Goal: Task Accomplishment & Management: Manage account settings

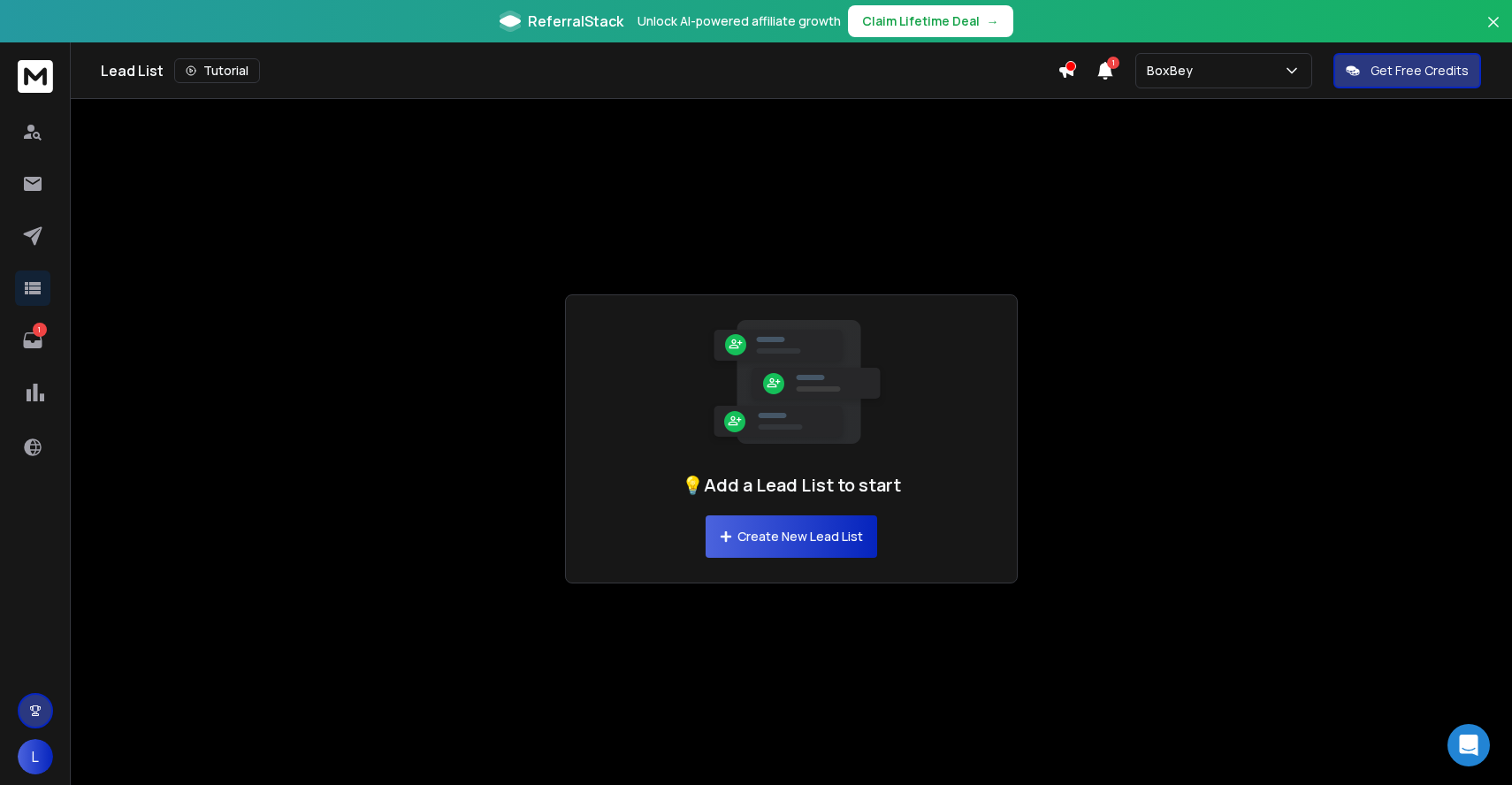
click at [1494, 6] on div "ReferralStack Unlock AI-powered affiliate growth Lifetime Deals available! Clai…" at bounding box center [756, 21] width 1512 height 42
click at [29, 325] on link "1" at bounding box center [33, 340] width 36 height 36
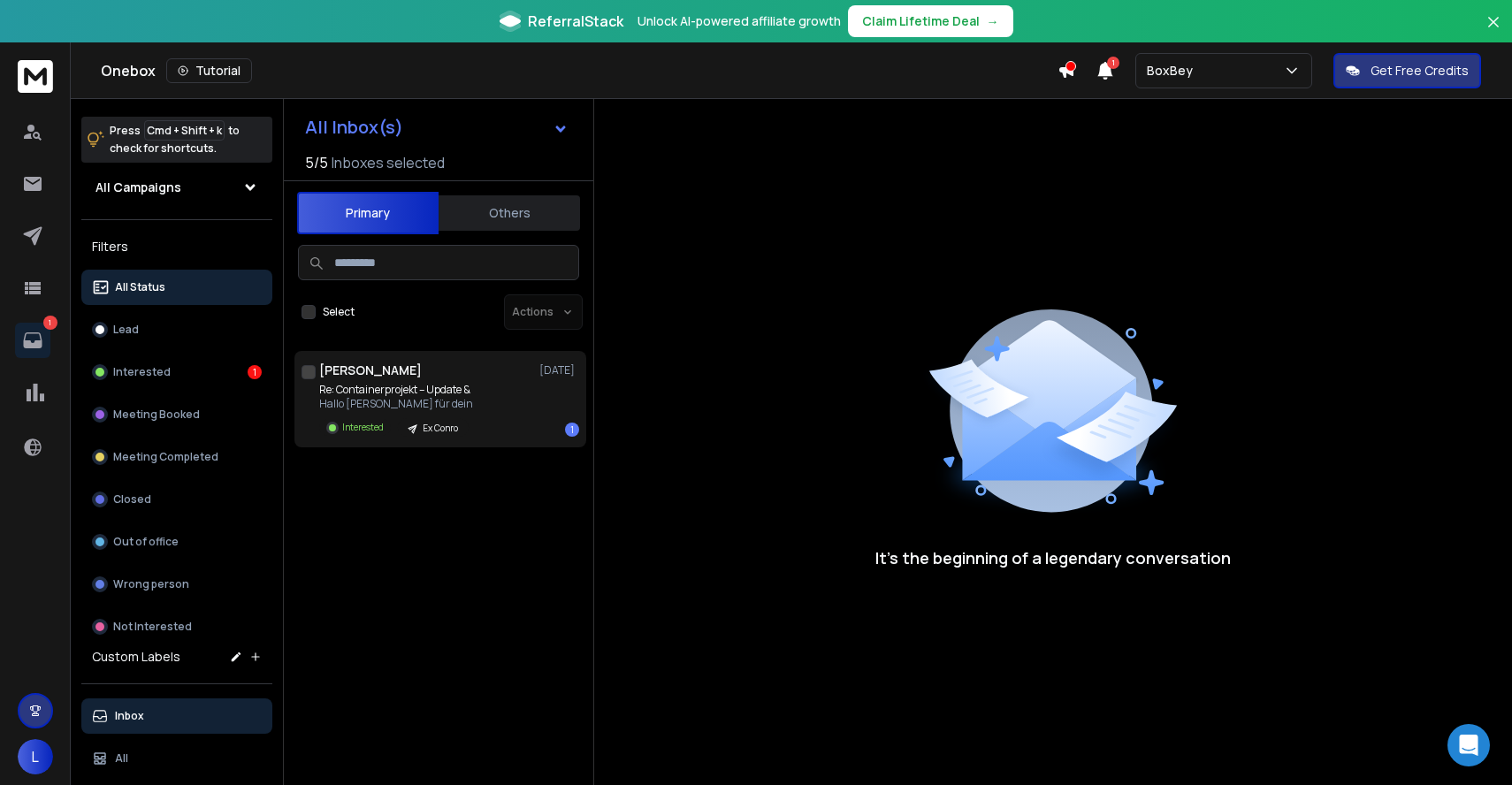
click at [312, 372] on button "button" at bounding box center [308, 372] width 14 height 14
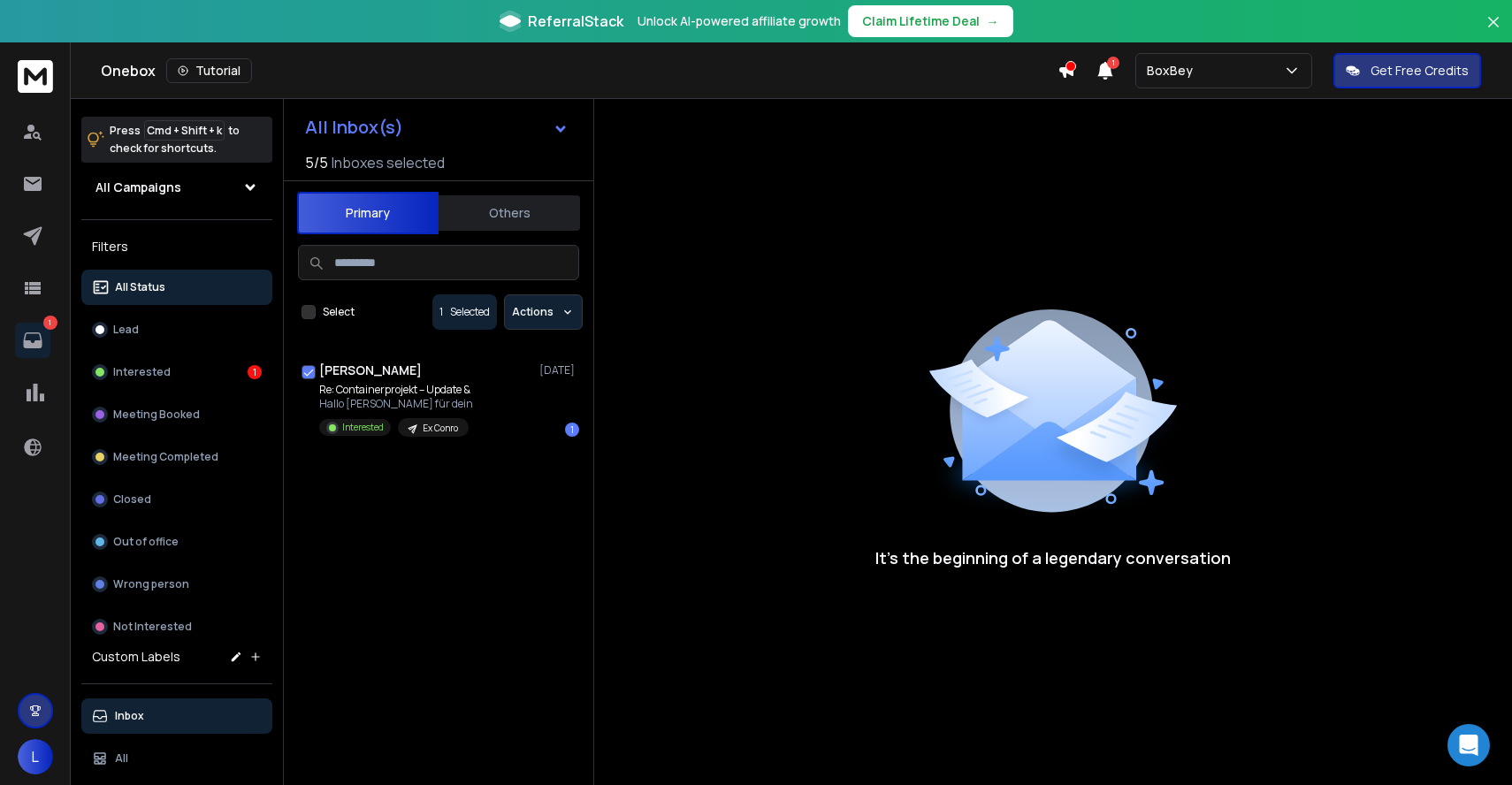
click at [530, 306] on p "Actions" at bounding box center [533, 312] width 41 height 14
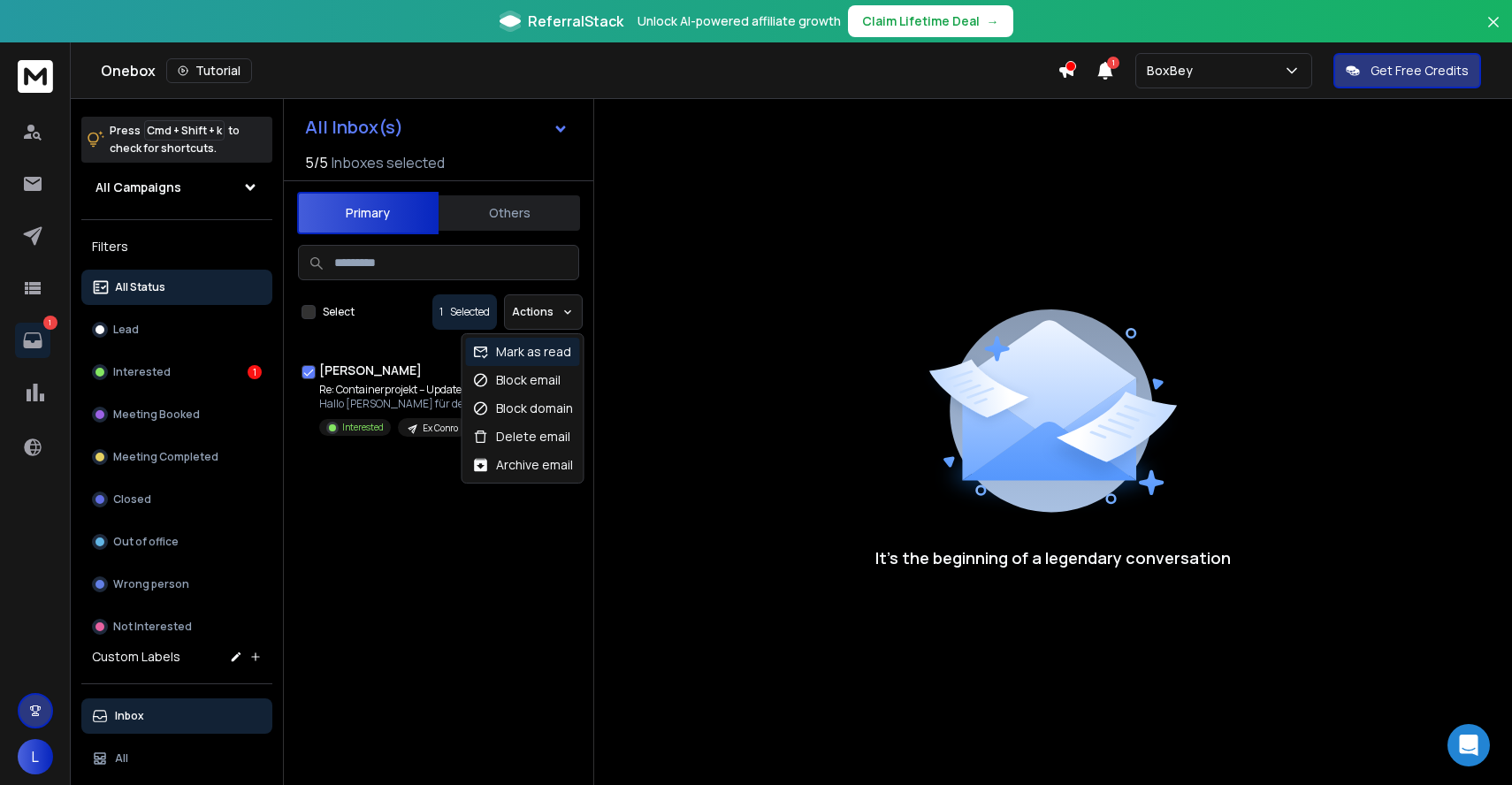
click at [526, 350] on div "Mark as read" at bounding box center [521, 351] width 98 height 18
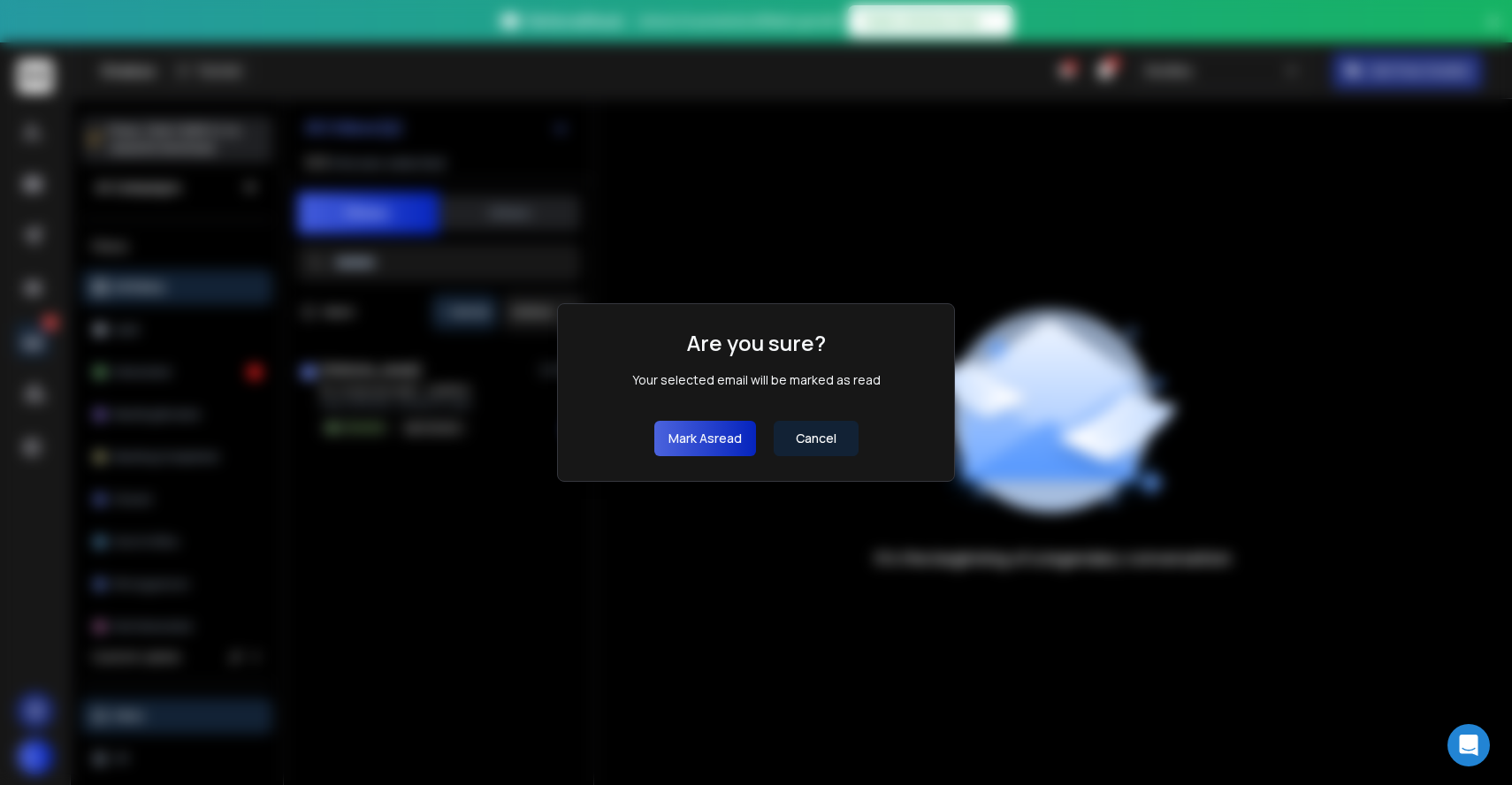
click at [680, 442] on p "Mark as read" at bounding box center [706, 438] width 74 height 18
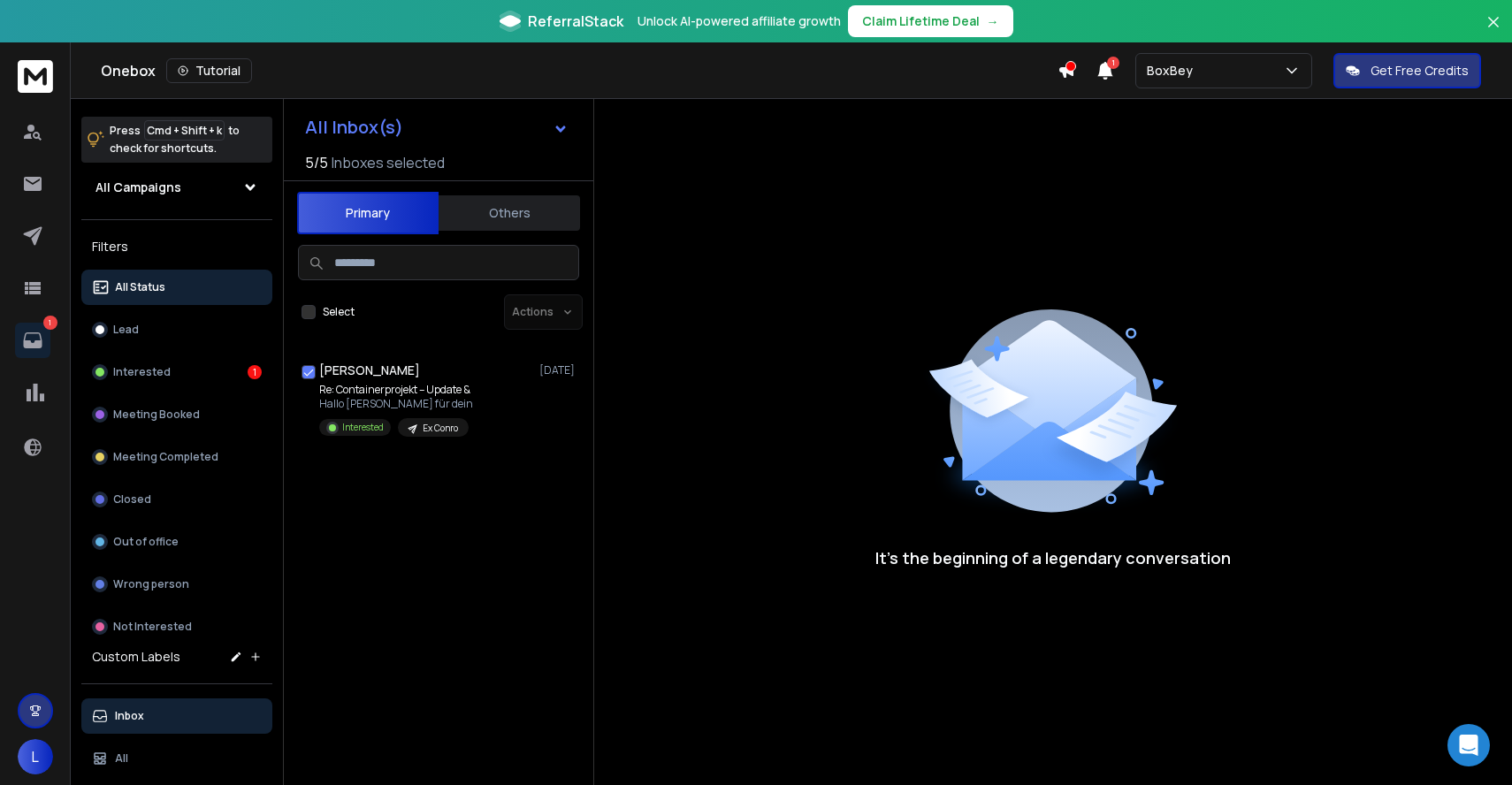
click at [565, 311] on div "Actions" at bounding box center [543, 312] width 78 height 36
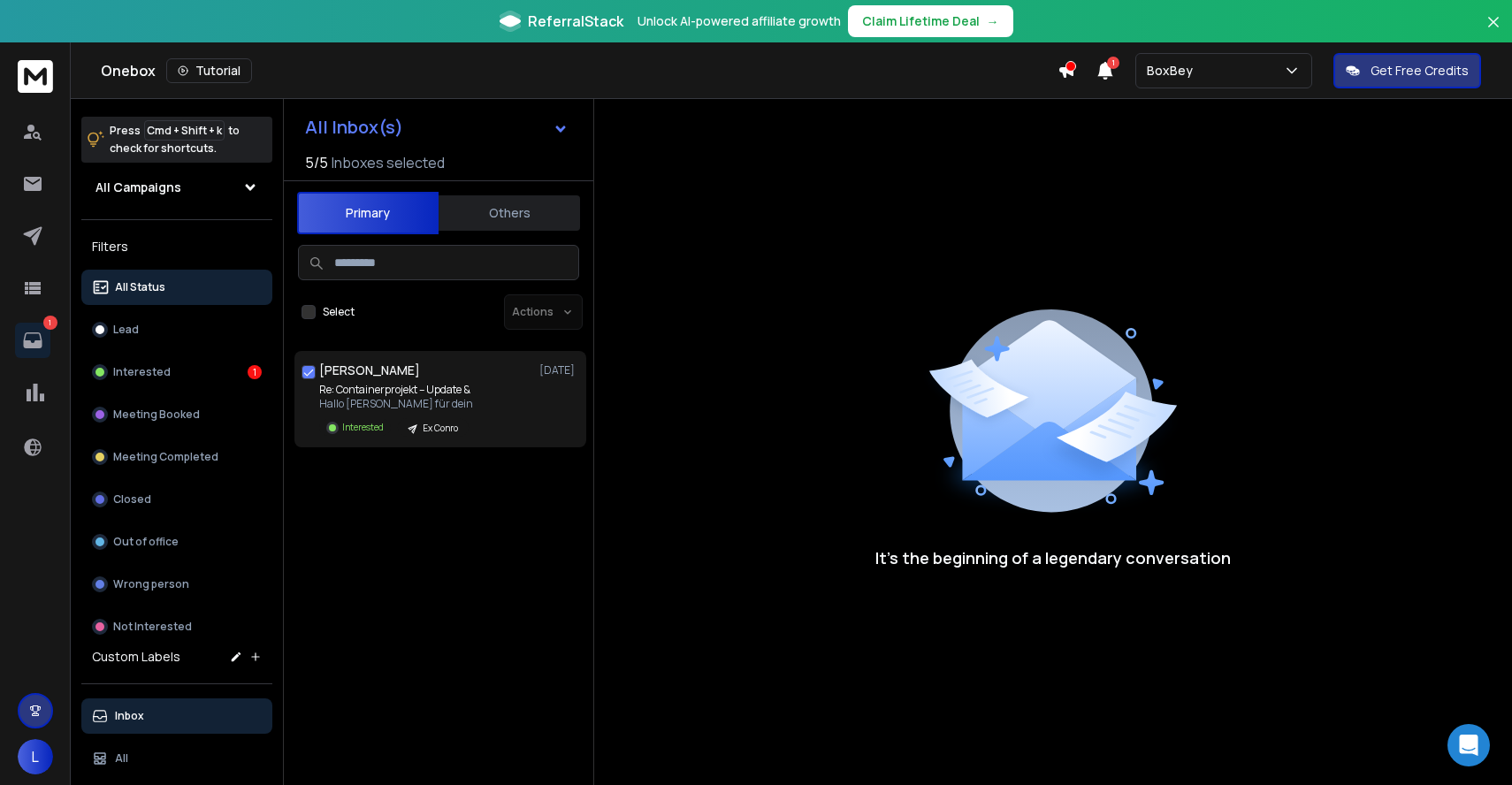
click at [371, 391] on p "Re: Containerprojekt – Update &" at bounding box center [396, 390] width 154 height 14
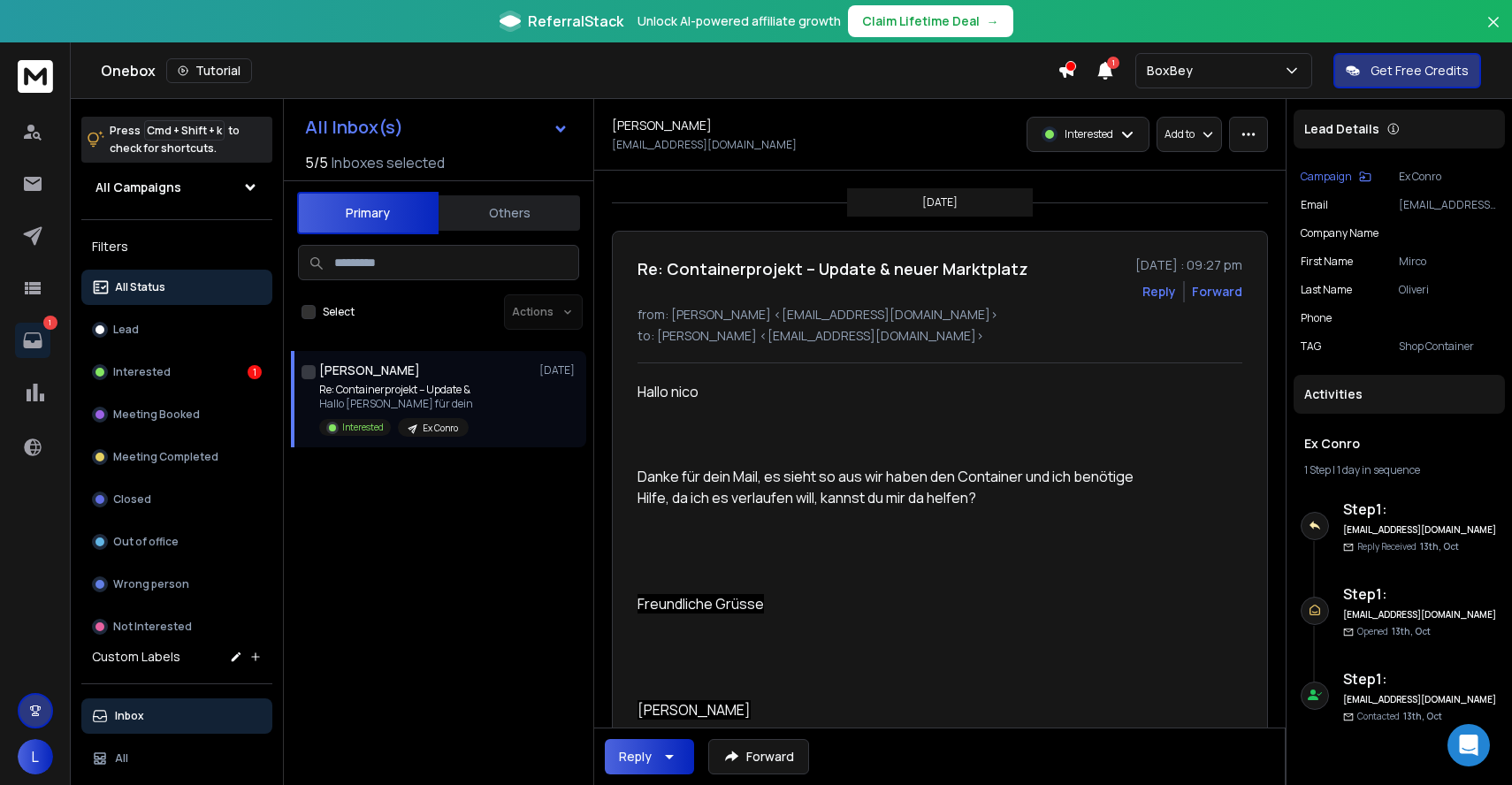
scroll to position [60, 0]
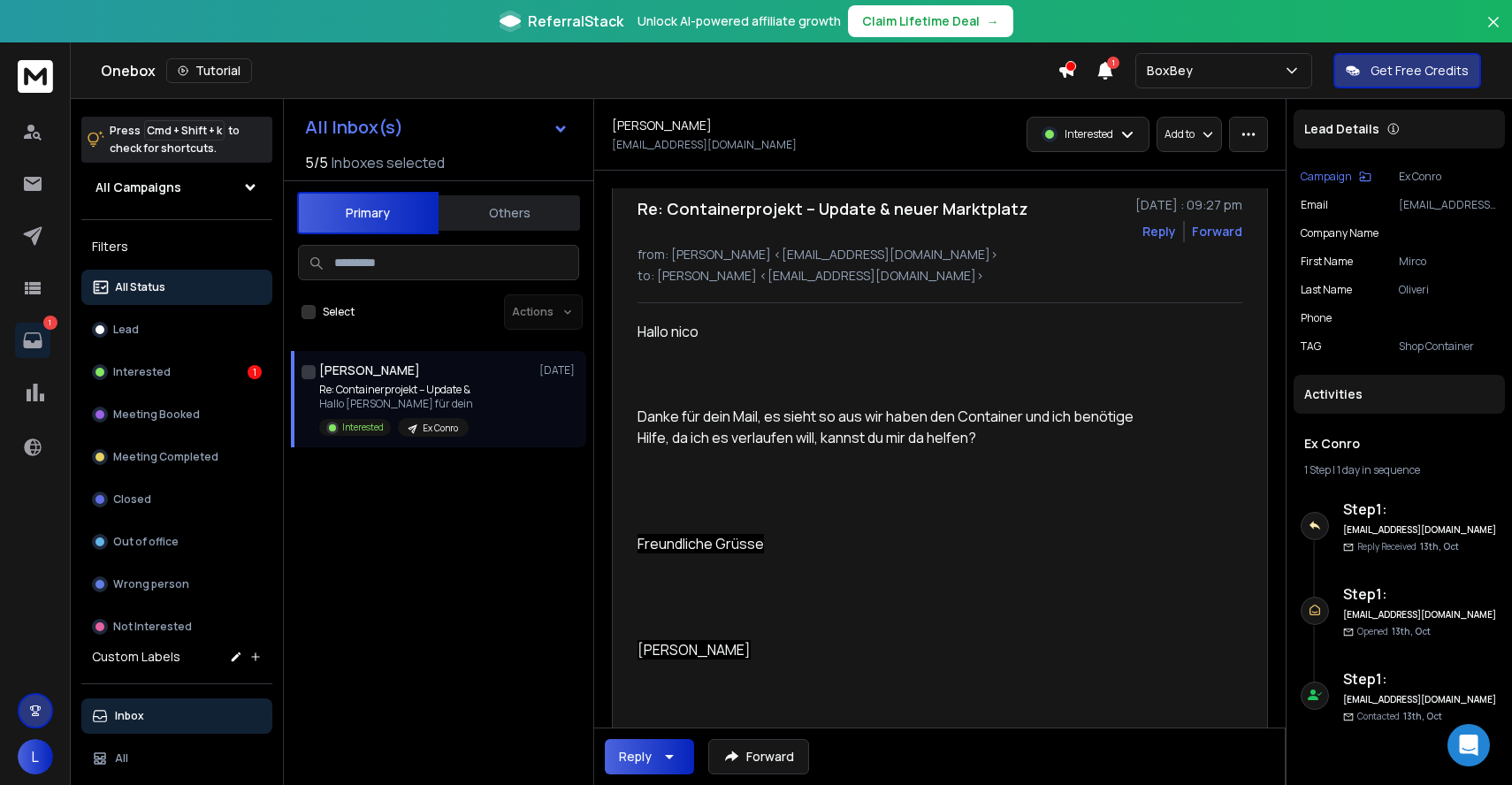
click at [666, 759] on icon "button" at bounding box center [669, 757] width 21 height 21
click at [664, 678] on p "Reply" at bounding box center [651, 677] width 33 height 18
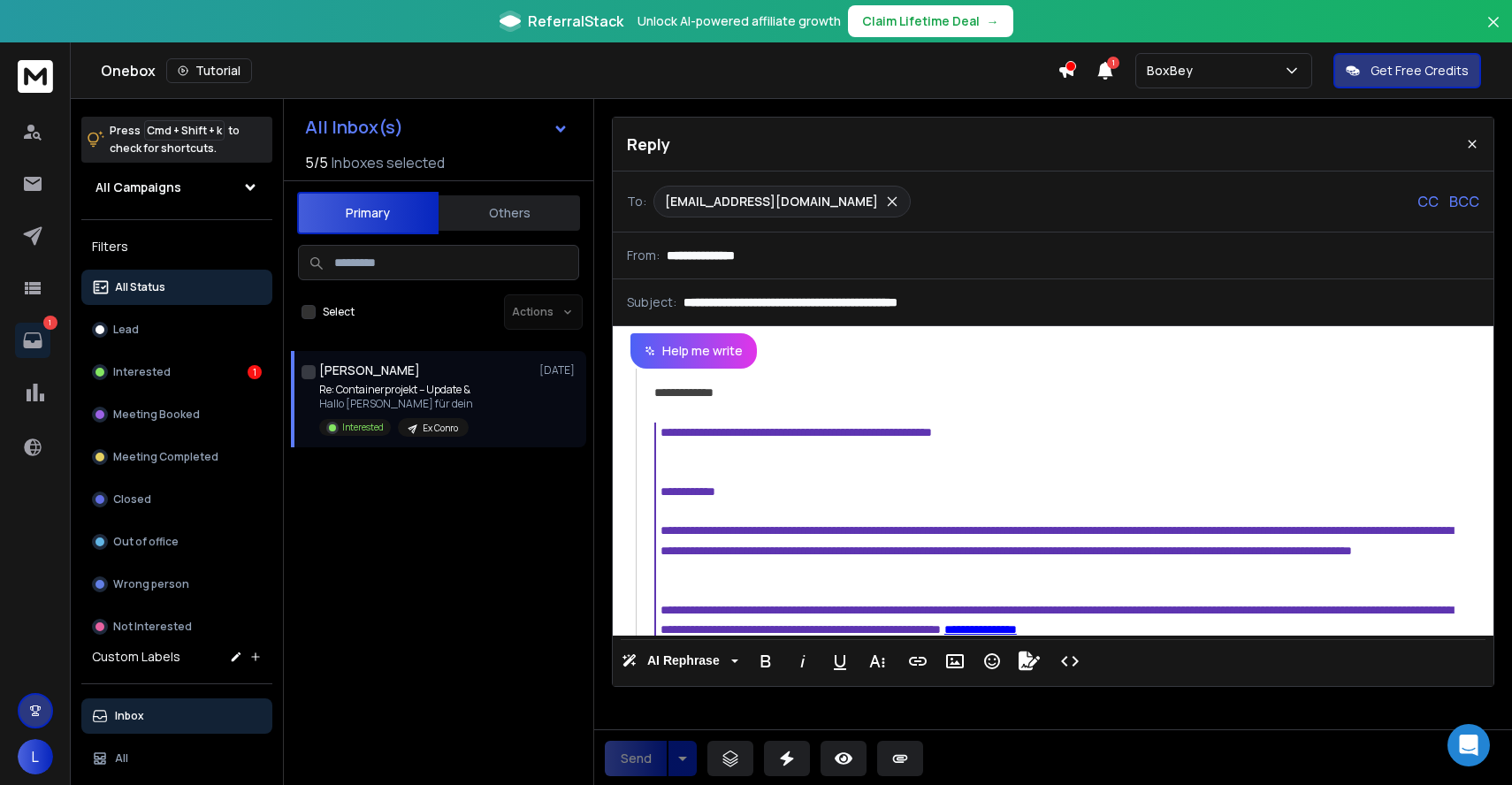
scroll to position [0, 0]
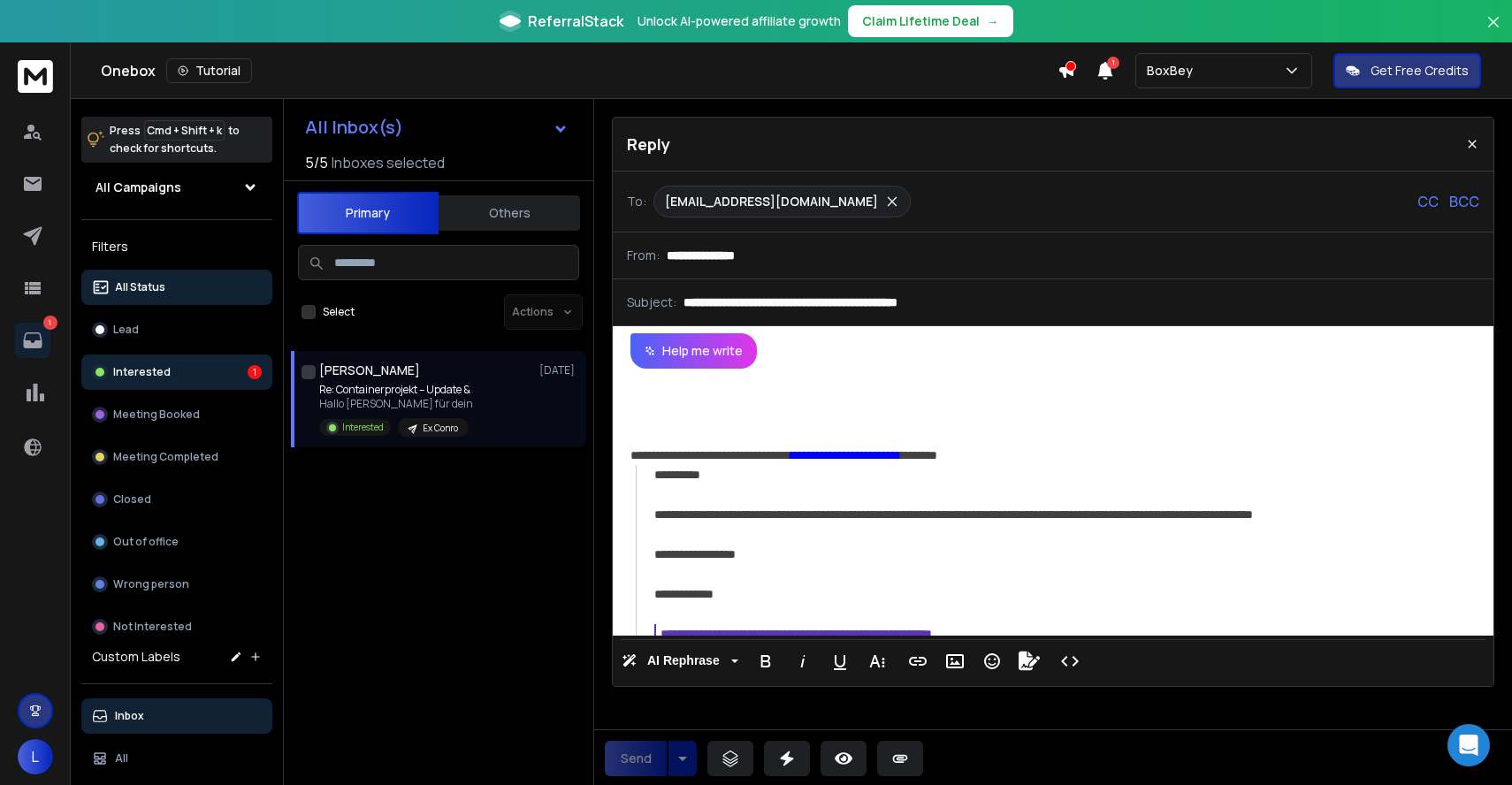
click at [160, 366] on p "Interested" at bounding box center [142, 372] width 58 height 14
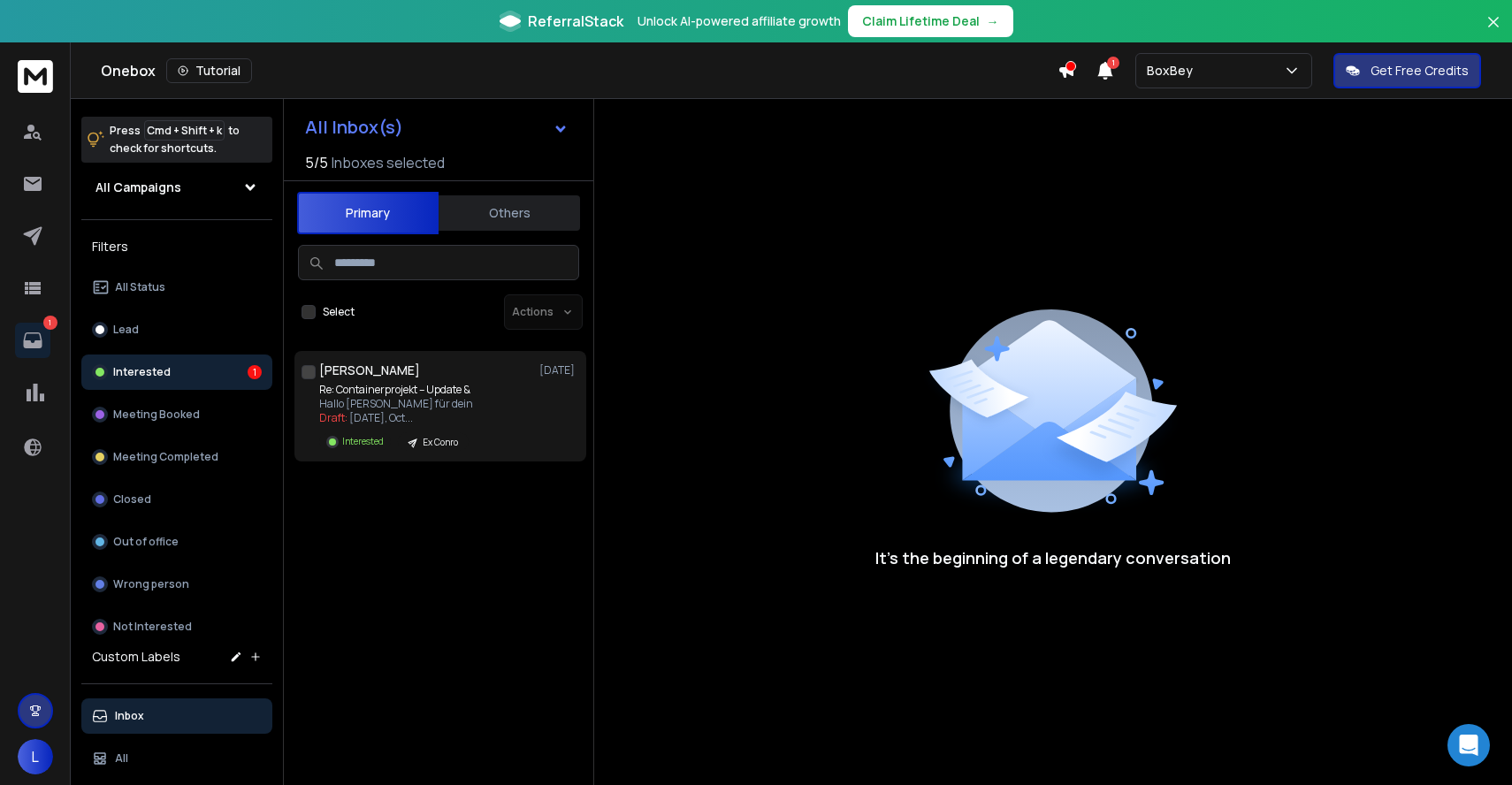
click at [308, 372] on button "button" at bounding box center [308, 372] width 14 height 14
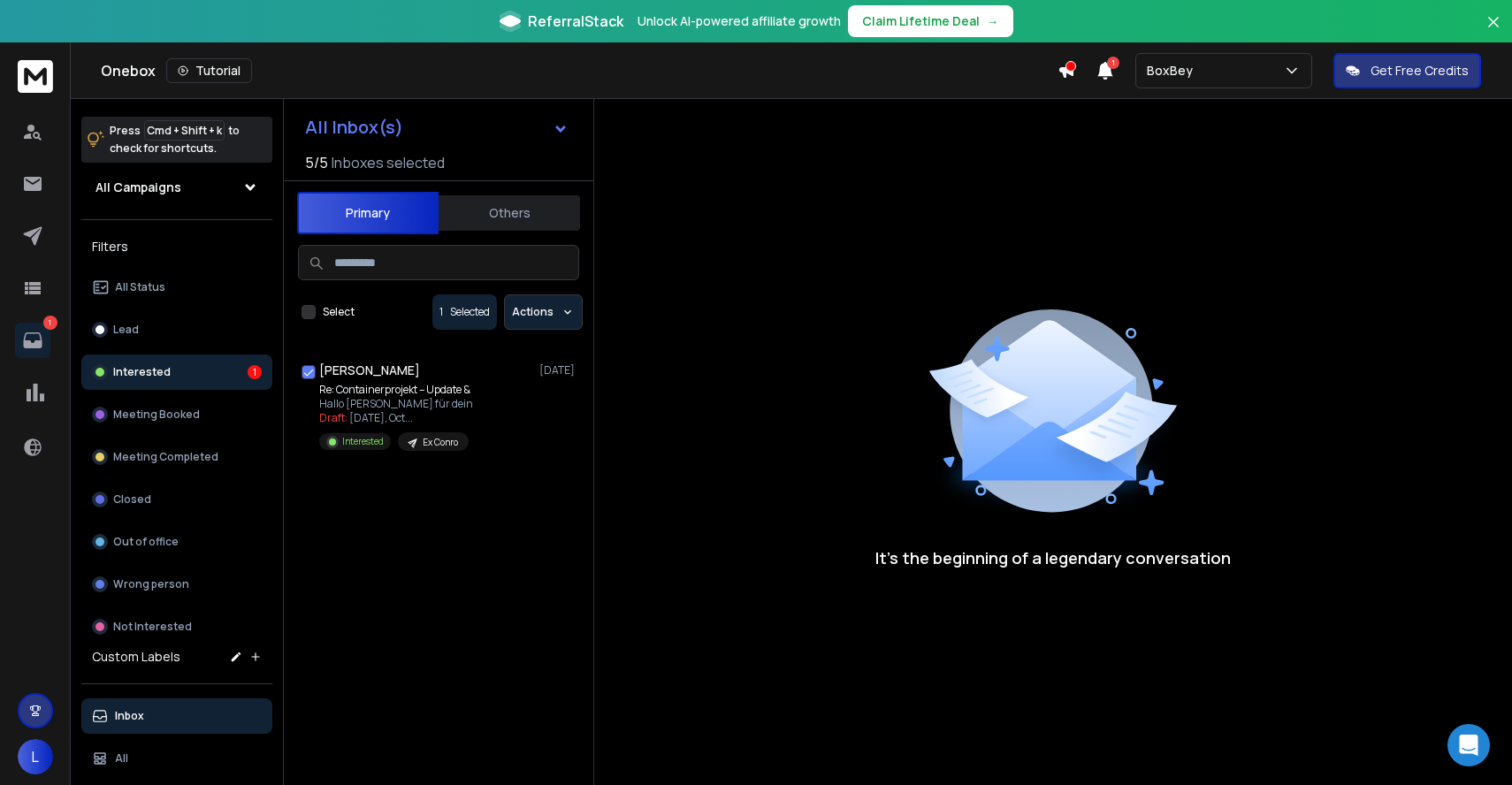
click at [544, 311] on p "Actions" at bounding box center [533, 312] width 41 height 14
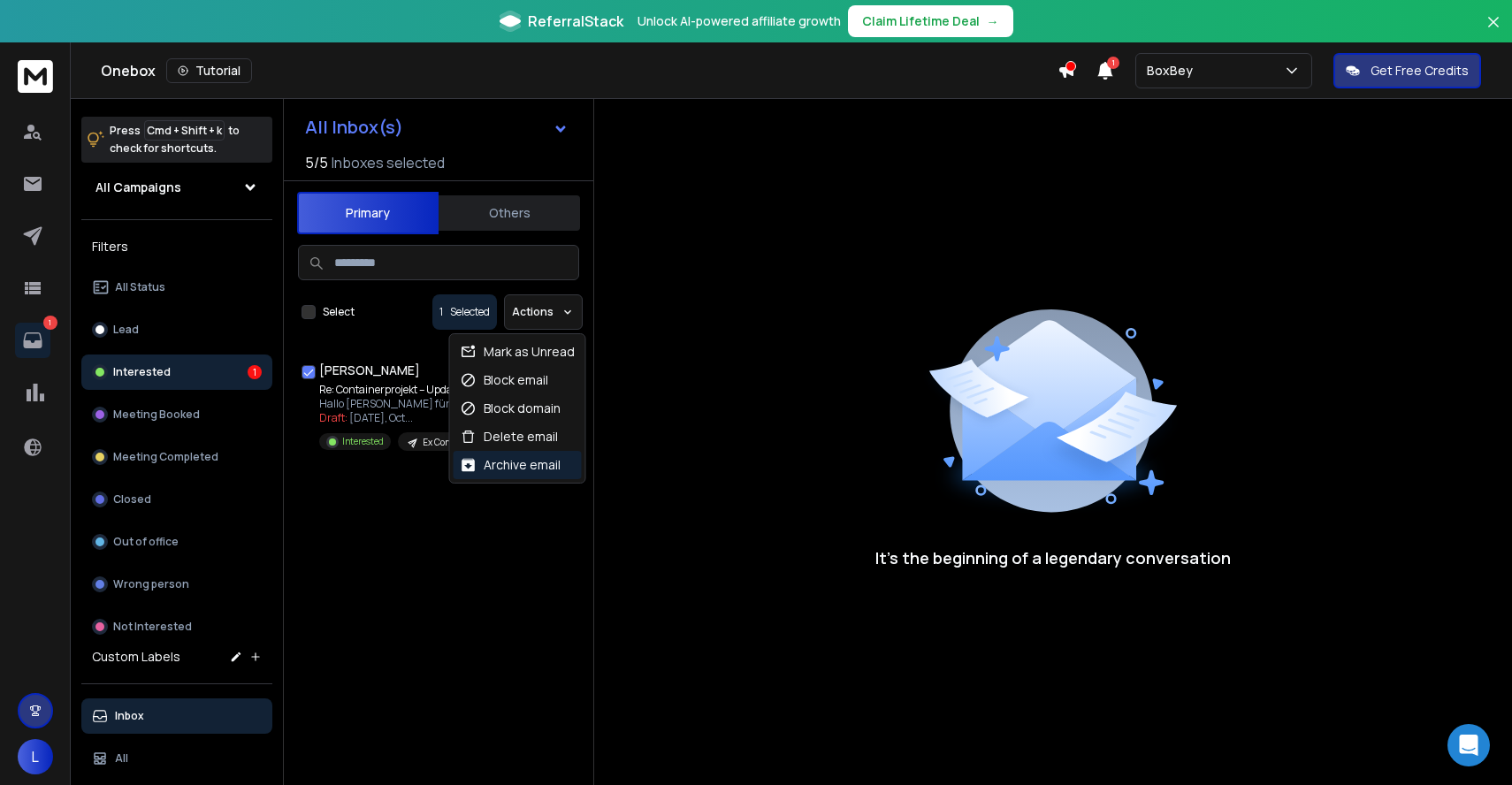
click at [506, 460] on div "Archive email" at bounding box center [510, 464] width 100 height 18
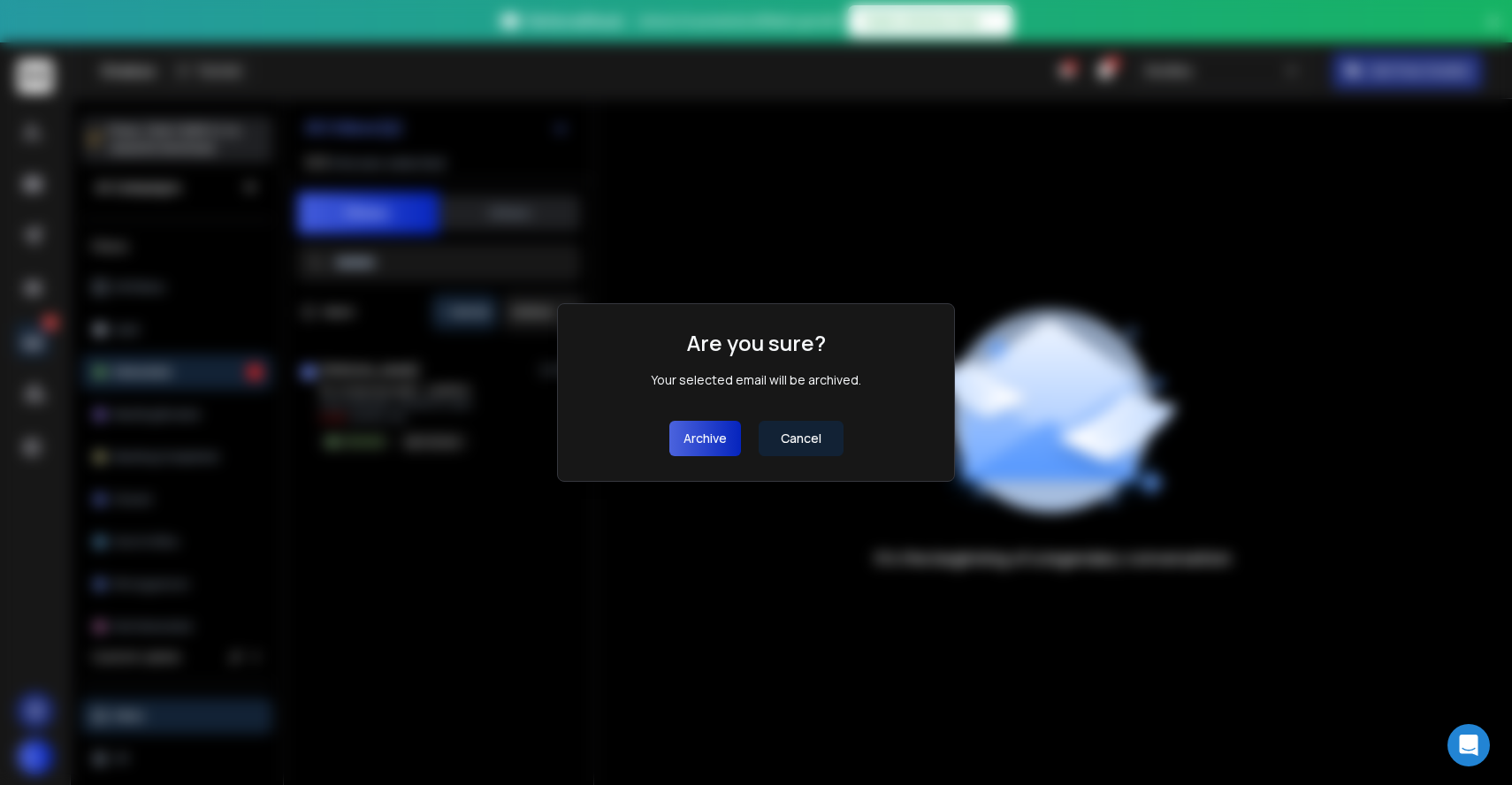
click at [689, 440] on p "archive" at bounding box center [706, 438] width 43 height 18
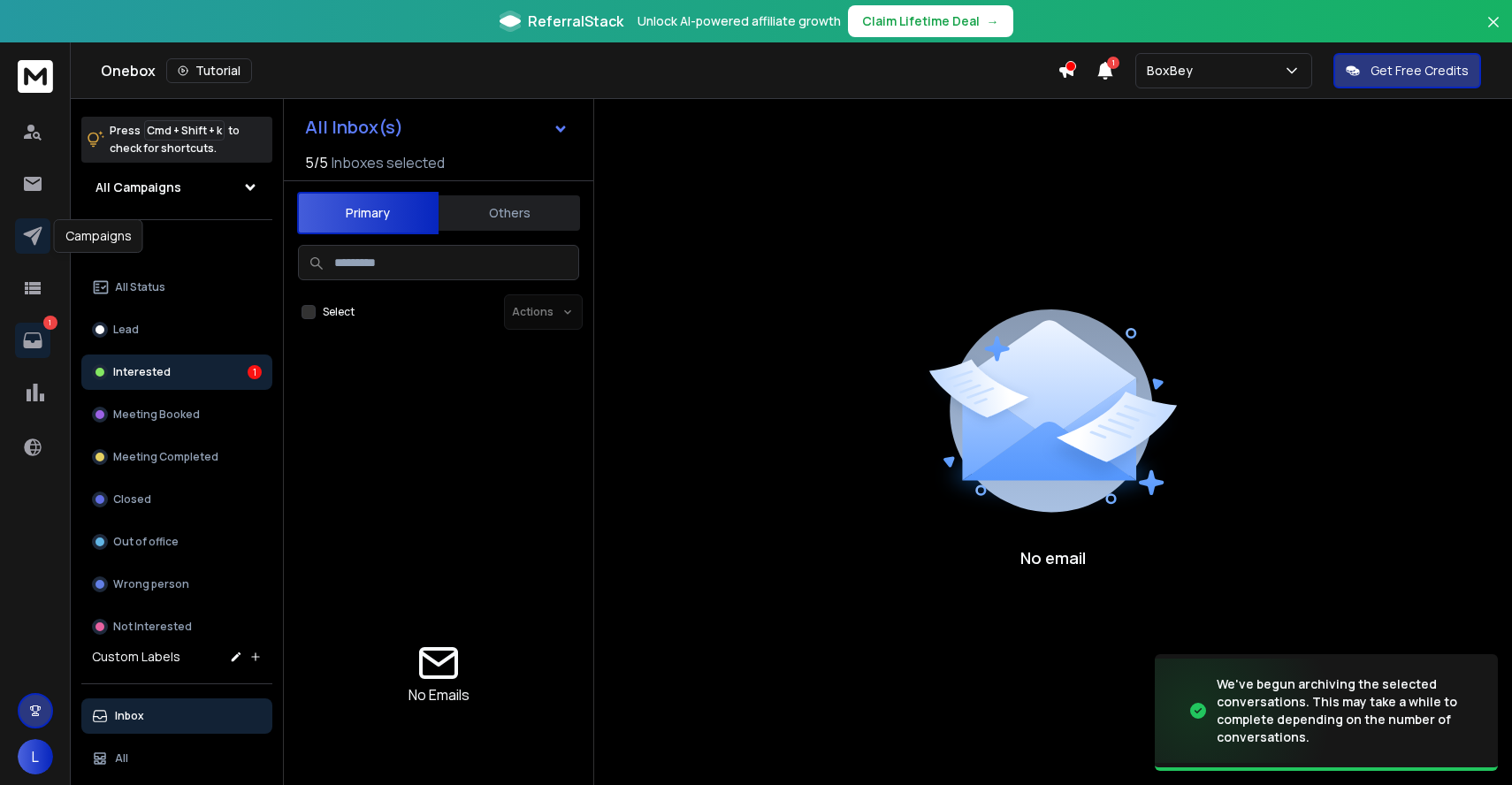
click at [27, 244] on icon at bounding box center [33, 236] width 21 height 21
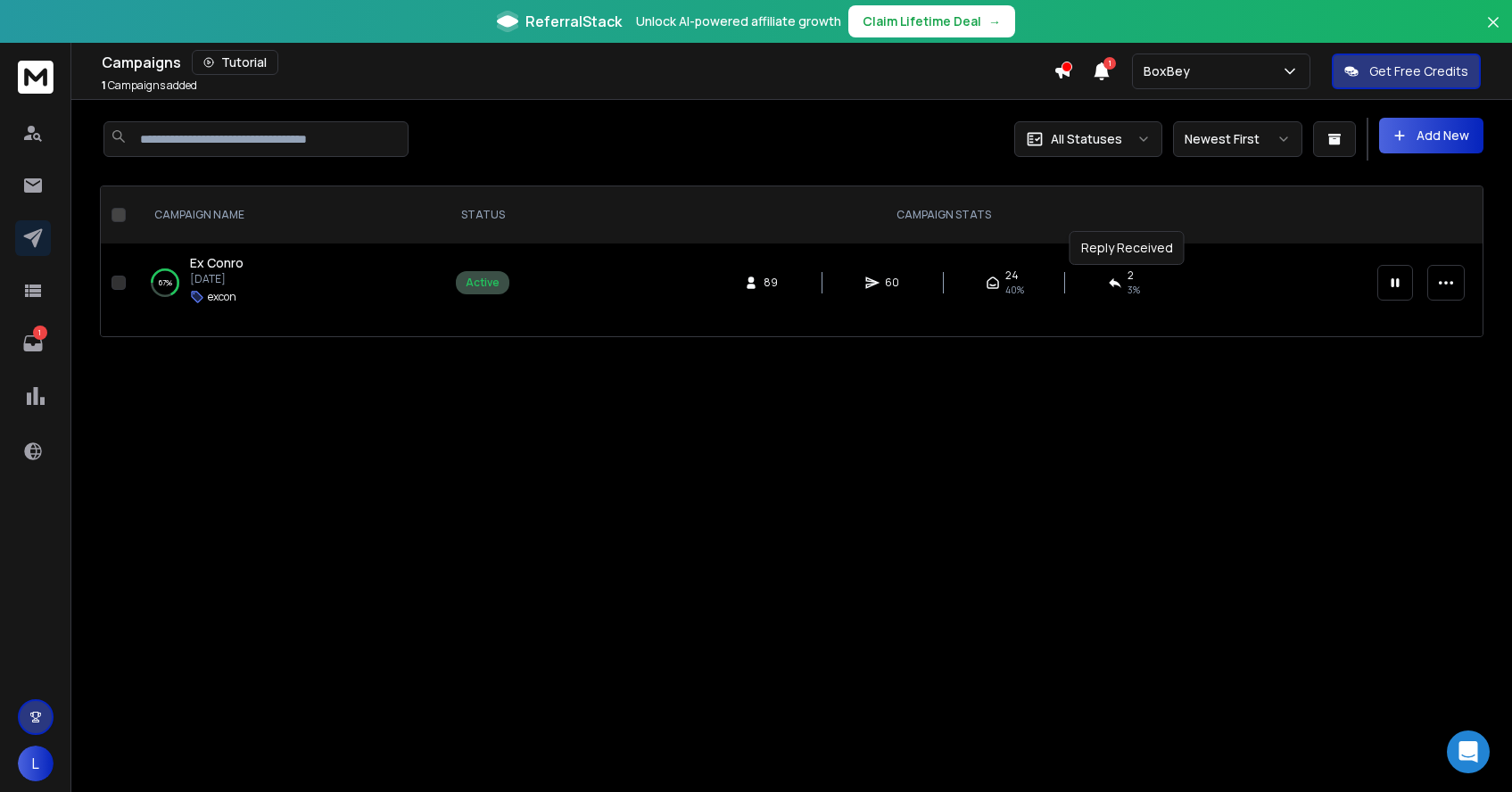
click at [1127, 286] on span "3 %" at bounding box center [1133, 289] width 12 height 14
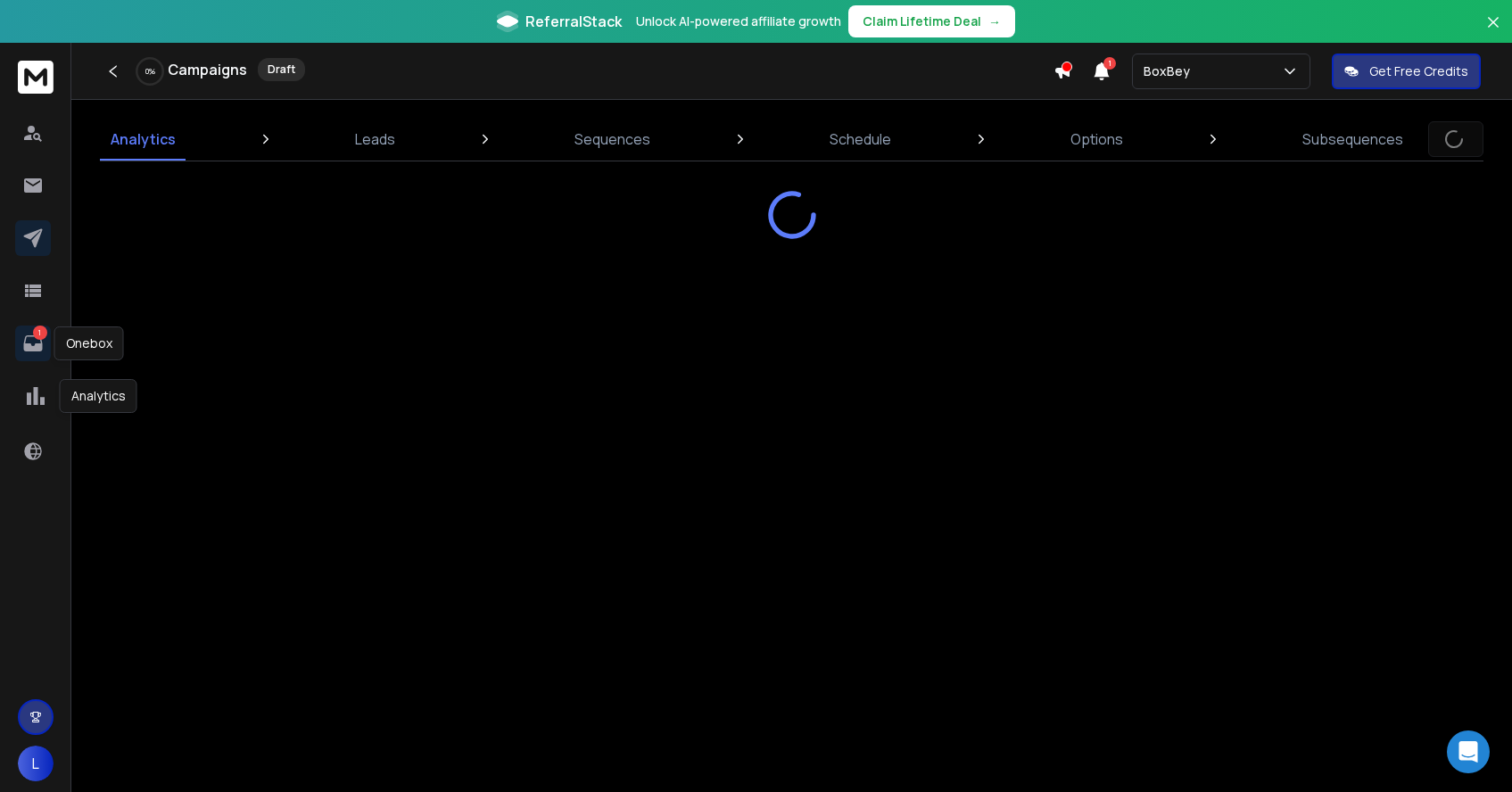
click at [49, 342] on link "1" at bounding box center [33, 343] width 36 height 36
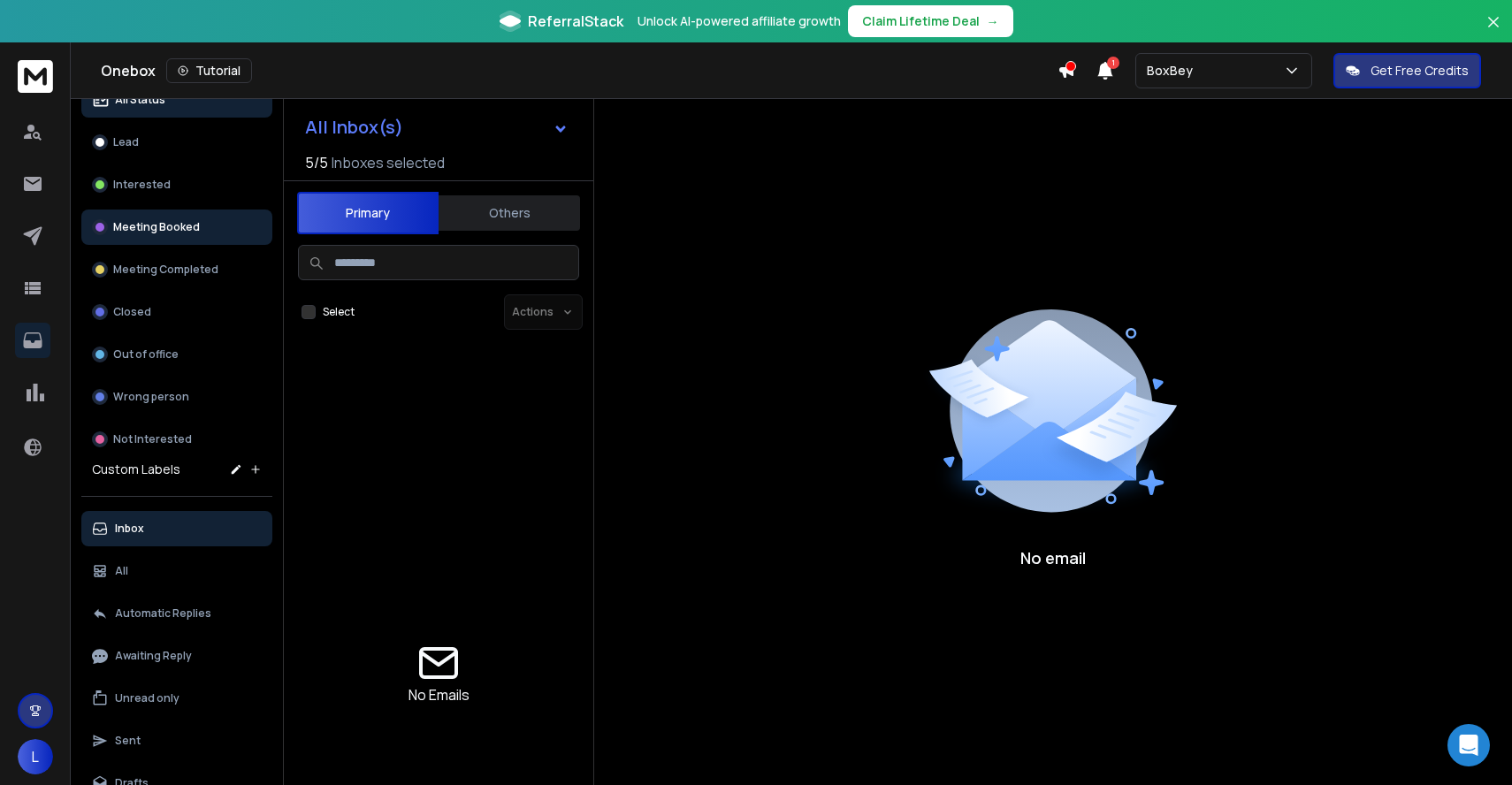
scroll to position [273, 0]
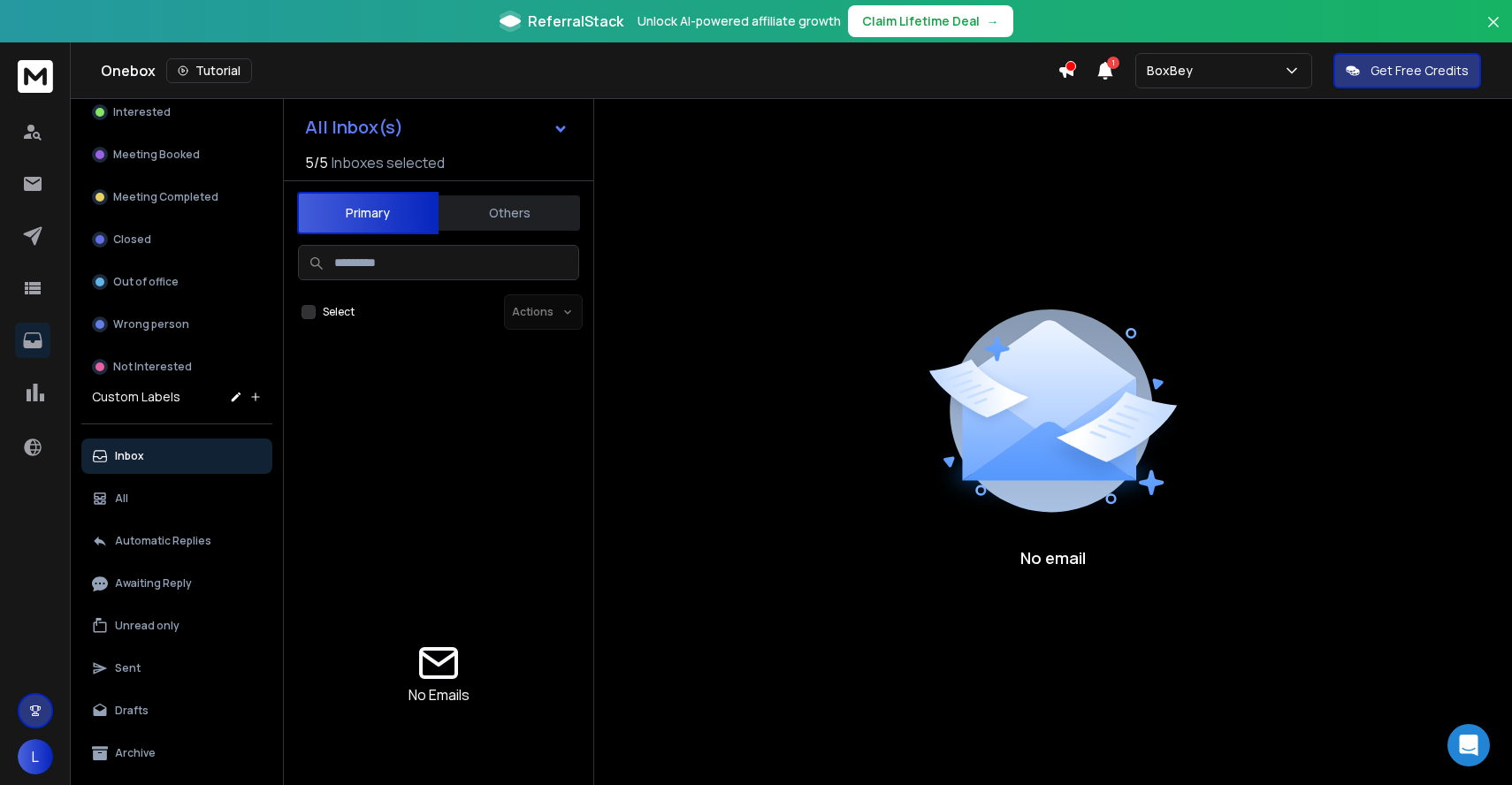
click at [514, 223] on button "Others" at bounding box center [508, 213] width 141 height 39
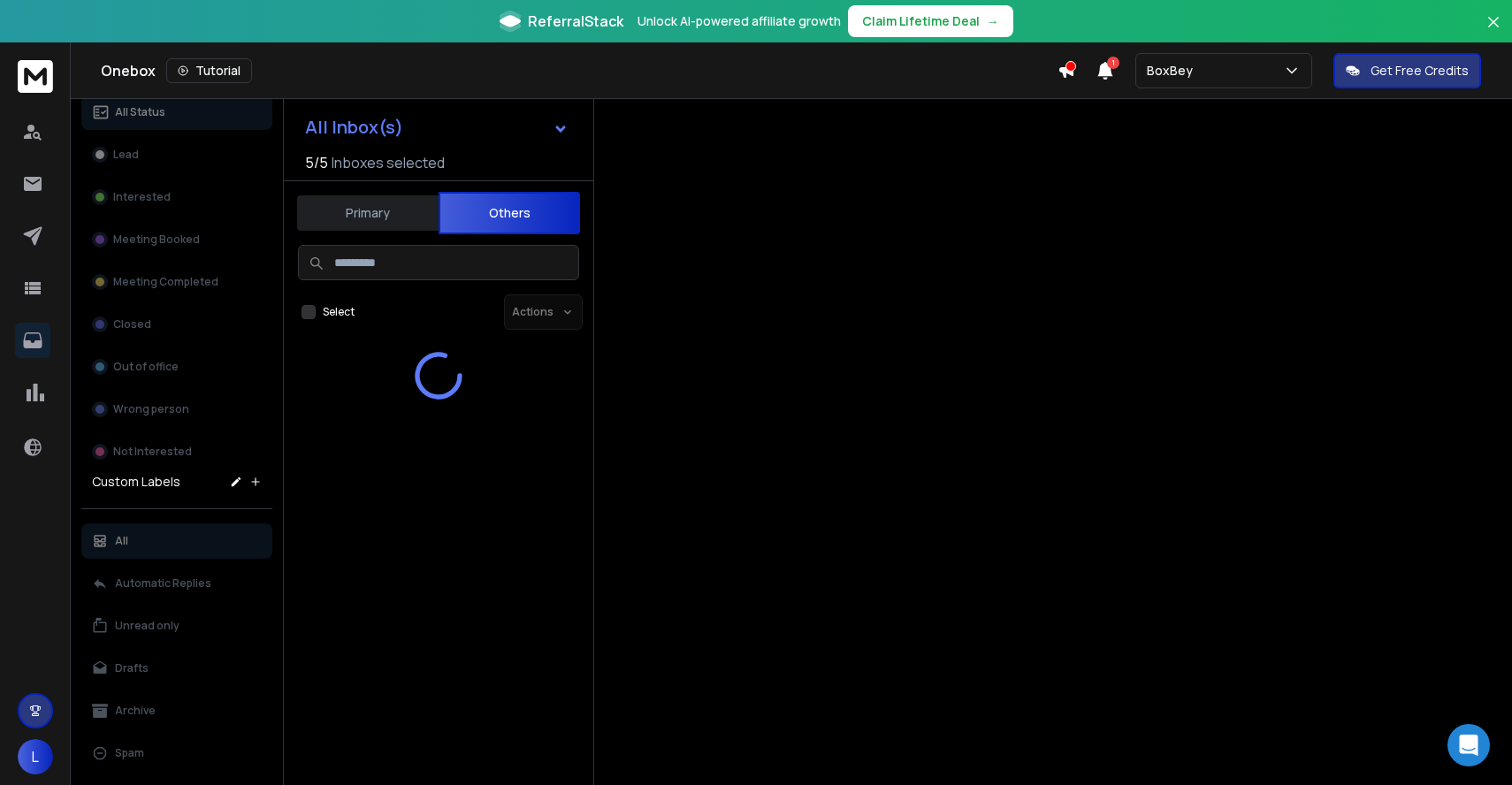
scroll to position [189, 0]
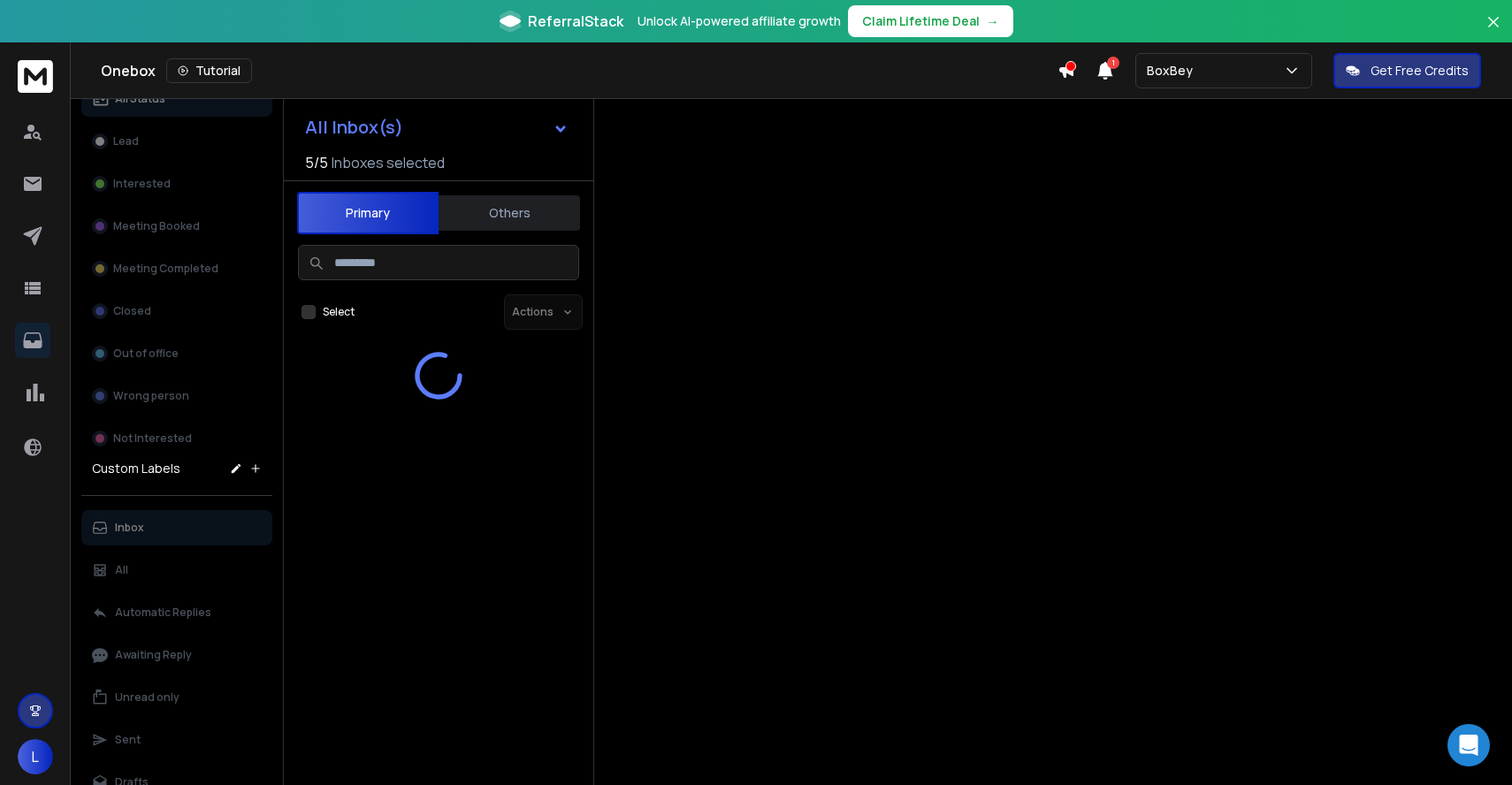
click at [334, 218] on button "Primary" at bounding box center [367, 212] width 141 height 42
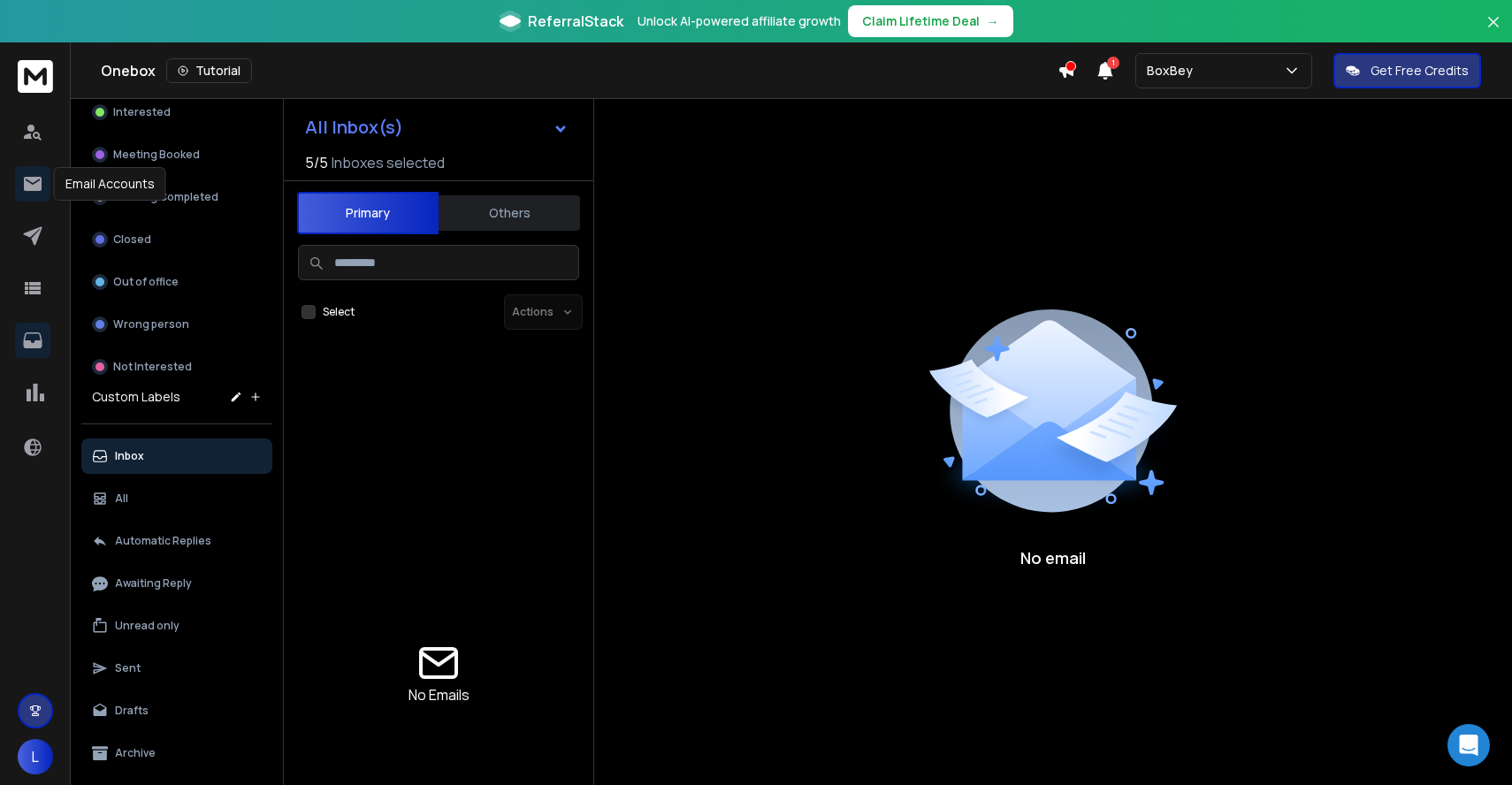
click at [25, 190] on icon at bounding box center [33, 183] width 18 height 14
